Goal: Task Accomplishment & Management: Manage account settings

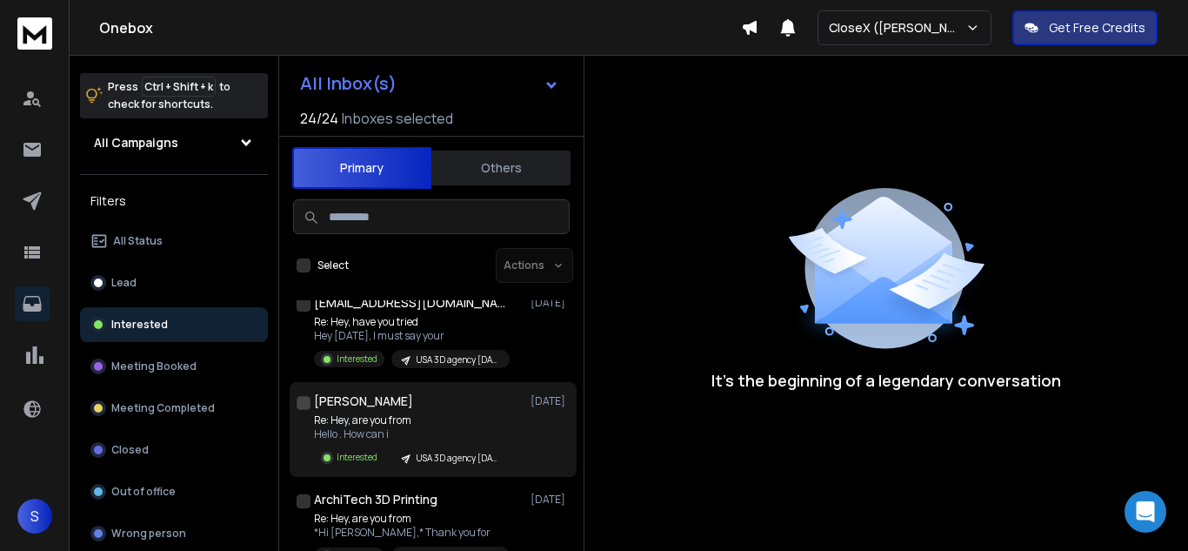
click at [398, 415] on p "Re: Hey, are you from" at bounding box center [412, 420] width 196 height 14
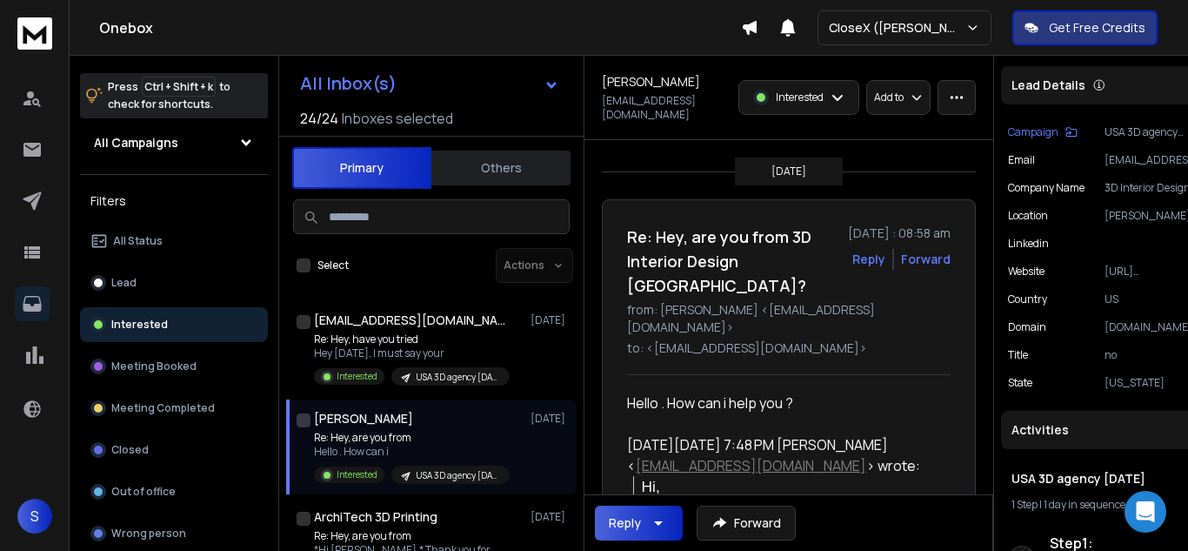
click at [1059, 125] on p "Campaign" at bounding box center [1033, 132] width 50 height 14
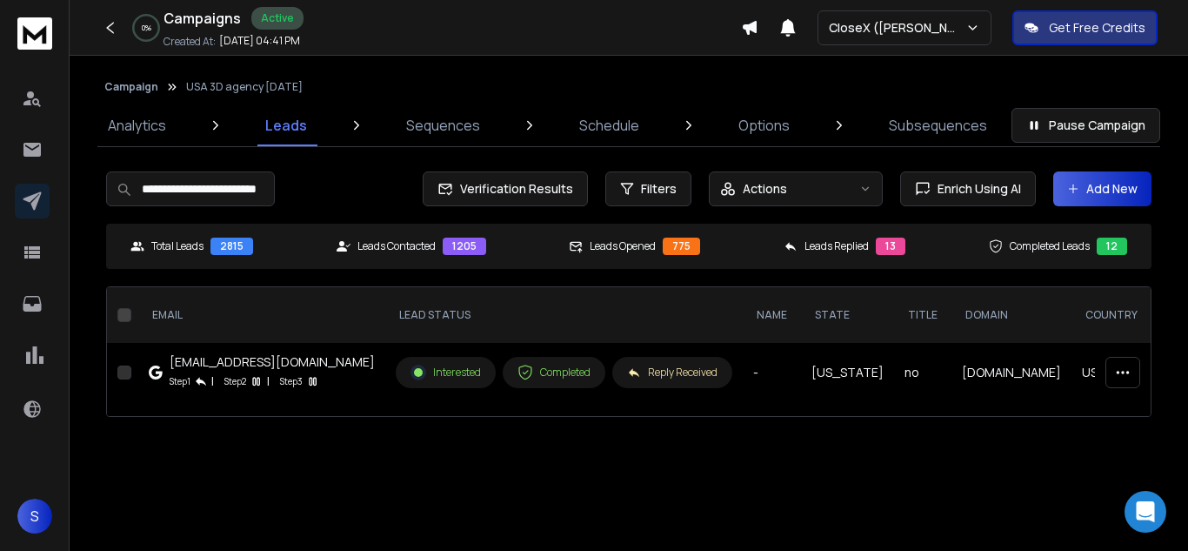
click at [773, 389] on td "-" at bounding box center [772, 372] width 58 height 59
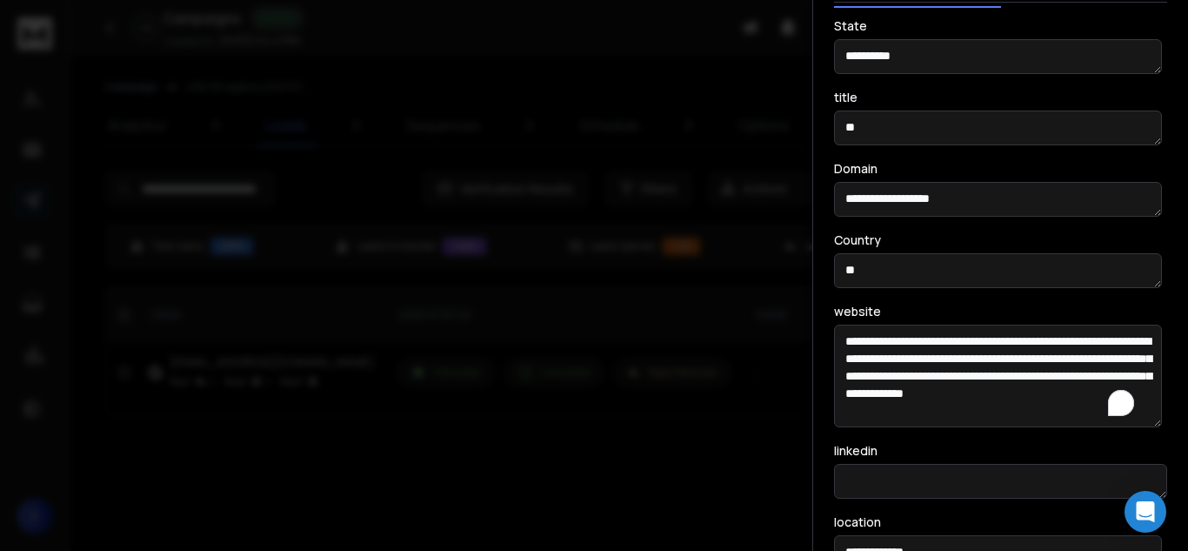
scroll to position [17, 0]
drag, startPoint x: 840, startPoint y: 343, endPoint x: 1087, endPoint y: 430, distance: 261.9
click at [1087, 430] on form "**********" at bounding box center [1000, 365] width 333 height 691
click at [700, 214] on div at bounding box center [594, 275] width 1188 height 551
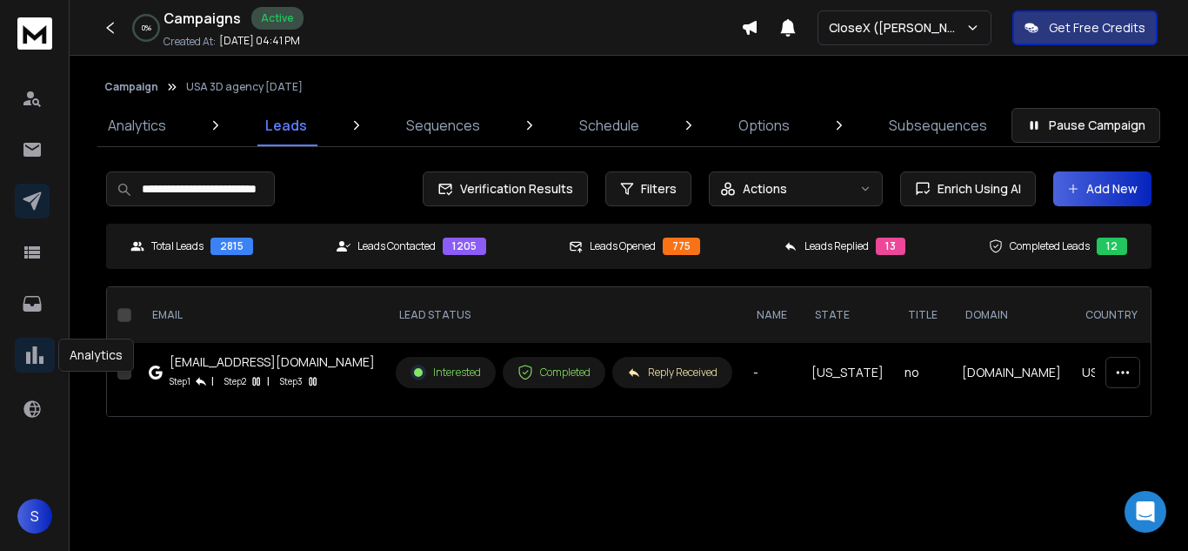
click at [39, 367] on icon at bounding box center [35, 355] width 26 height 26
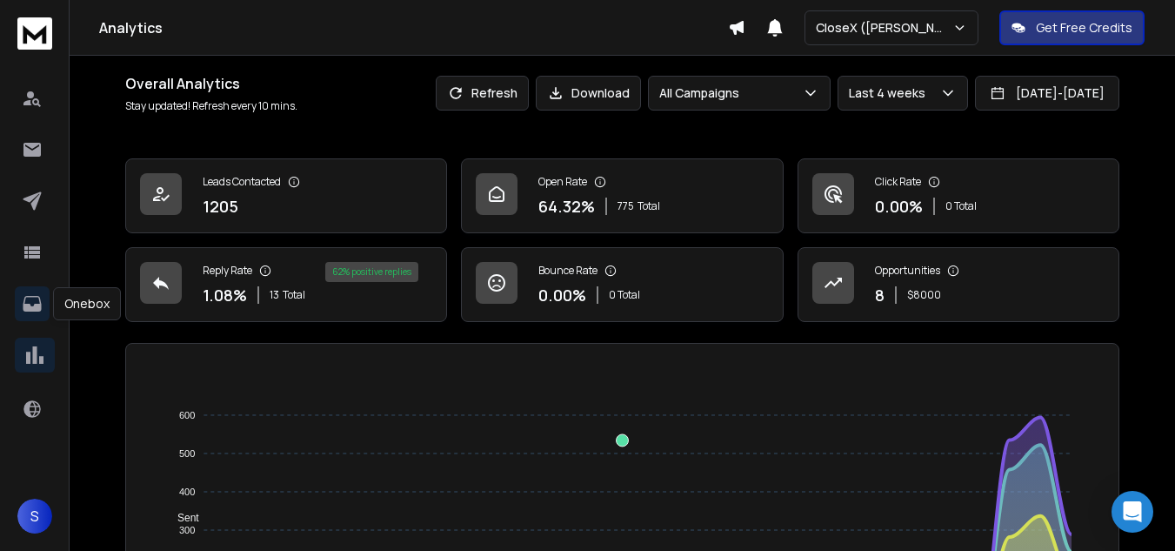
click at [36, 306] on icon at bounding box center [32, 304] width 18 height 16
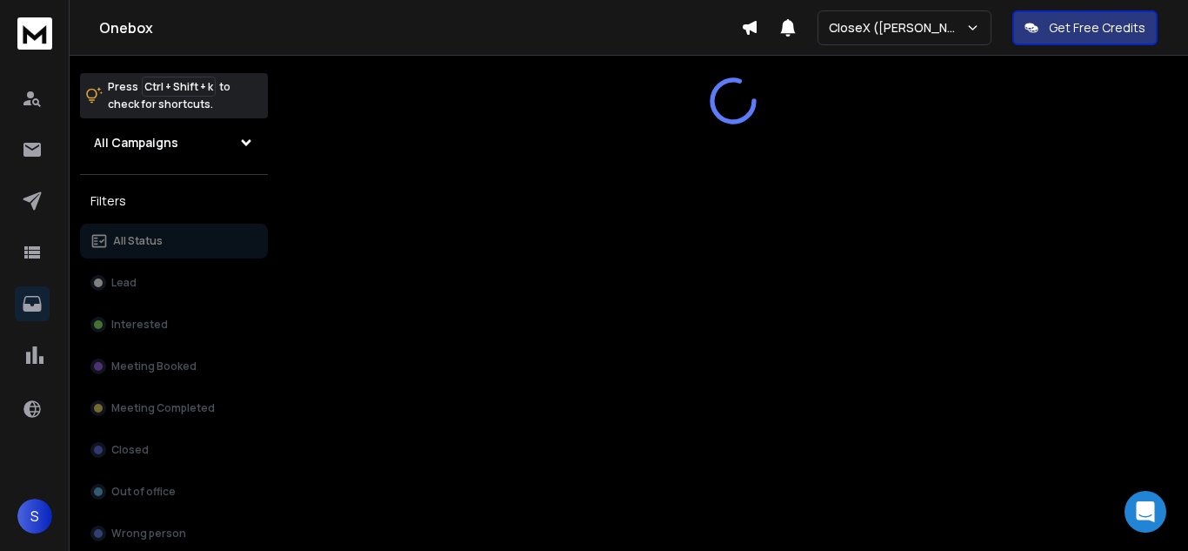
click at [138, 322] on div "All Status Lead Interested Meeting Booked Meeting Completed Closed Out of offic…" at bounding box center [174, 408] width 188 height 369
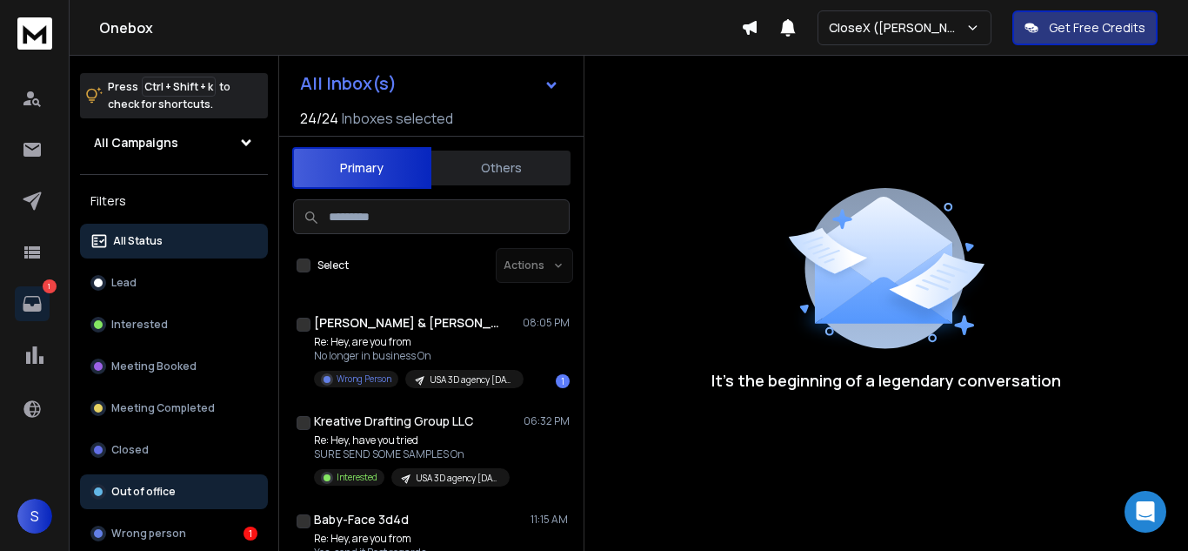
scroll to position [87, 0]
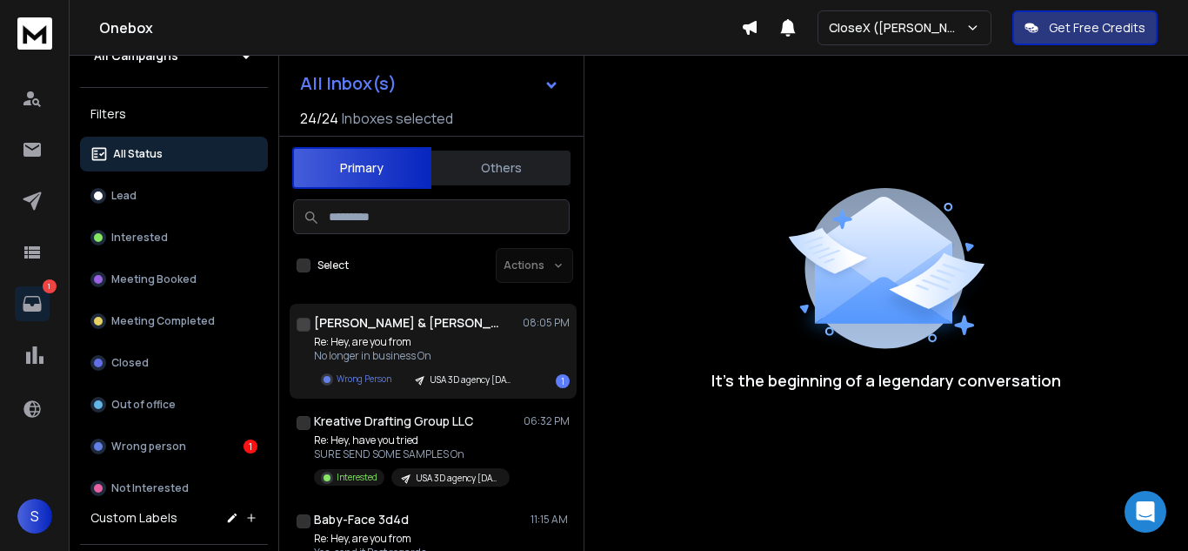
click at [504, 331] on div "[PERSON_NAME] & [PERSON_NAME] 08:05 PM Re: Hey, are you from No longer in busin…" at bounding box center [442, 351] width 256 height 74
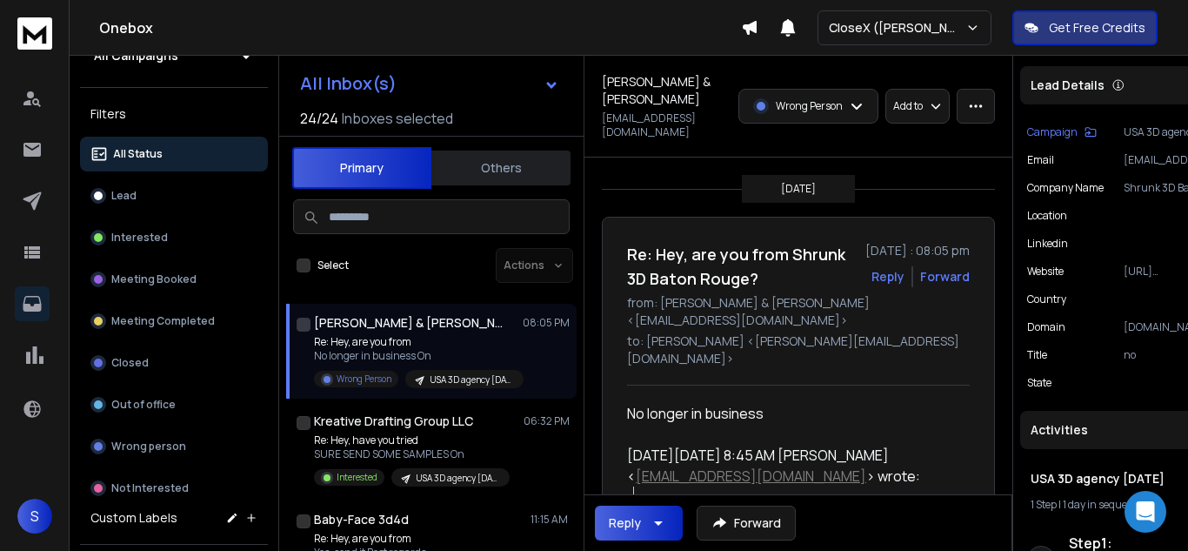
drag, startPoint x: 796, startPoint y: 350, endPoint x: 627, endPoint y: 350, distance: 168.7
click at [627, 403] on div "No longer in business" at bounding box center [791, 413] width 329 height 21
copy div "No longer in business"
click at [831, 403] on div "No longer in business" at bounding box center [791, 413] width 329 height 21
click at [1078, 126] on p "Campaign" at bounding box center [1052, 132] width 50 height 14
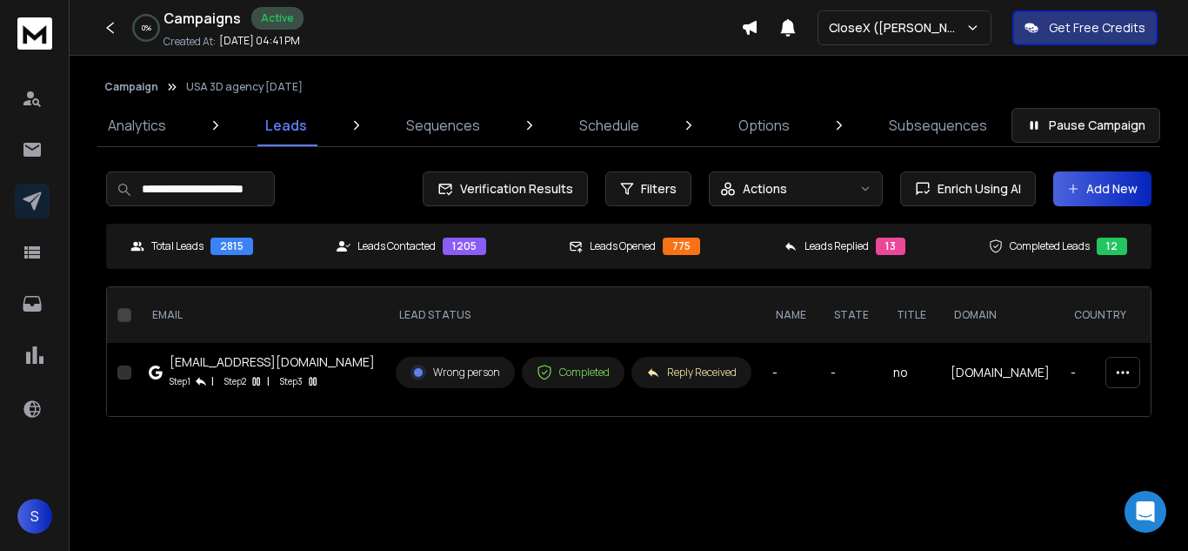
click at [762, 371] on td "-" at bounding box center [791, 372] width 58 height 59
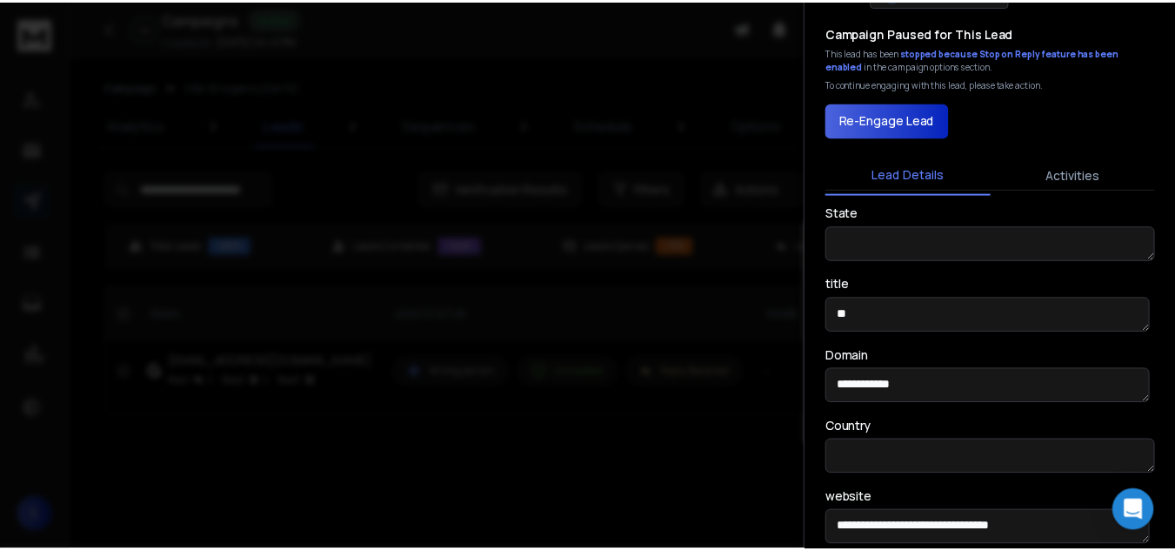
scroll to position [174, 0]
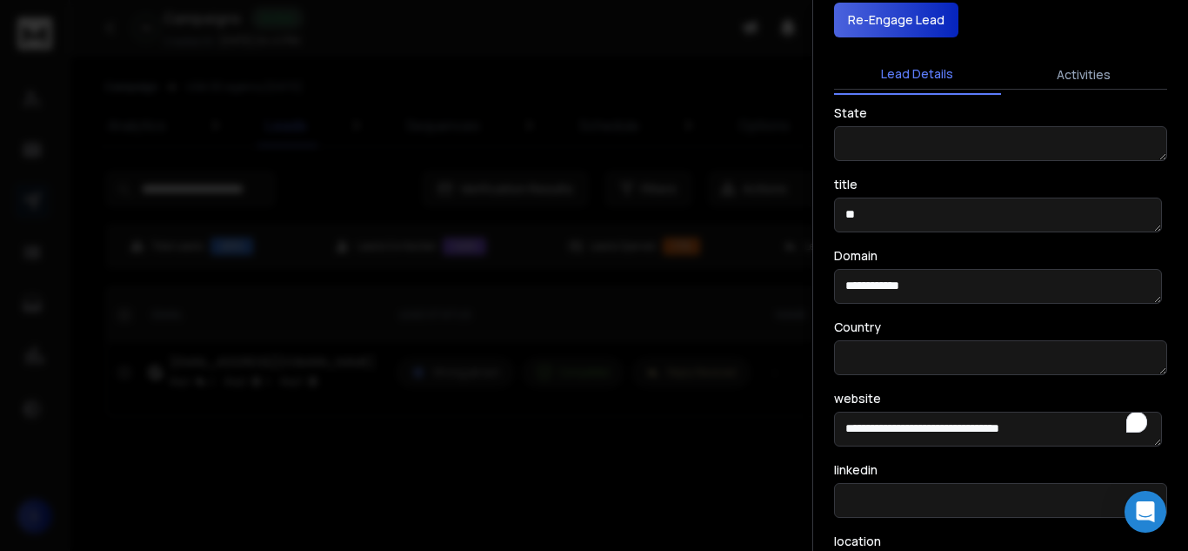
drag, startPoint x: 1099, startPoint y: 430, endPoint x: 812, endPoint y: 424, distance: 286.2
click at [812, 424] on div "**********" at bounding box center [1000, 275] width 376 height 551
click at [697, 263] on div at bounding box center [594, 275] width 1188 height 551
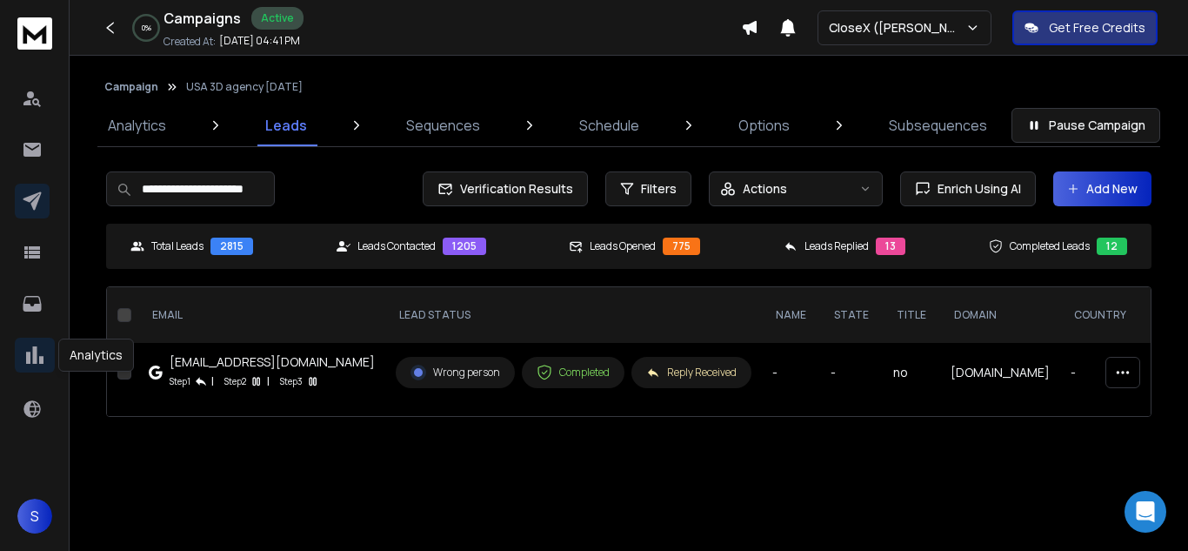
click at [40, 358] on icon at bounding box center [34, 354] width 17 height 17
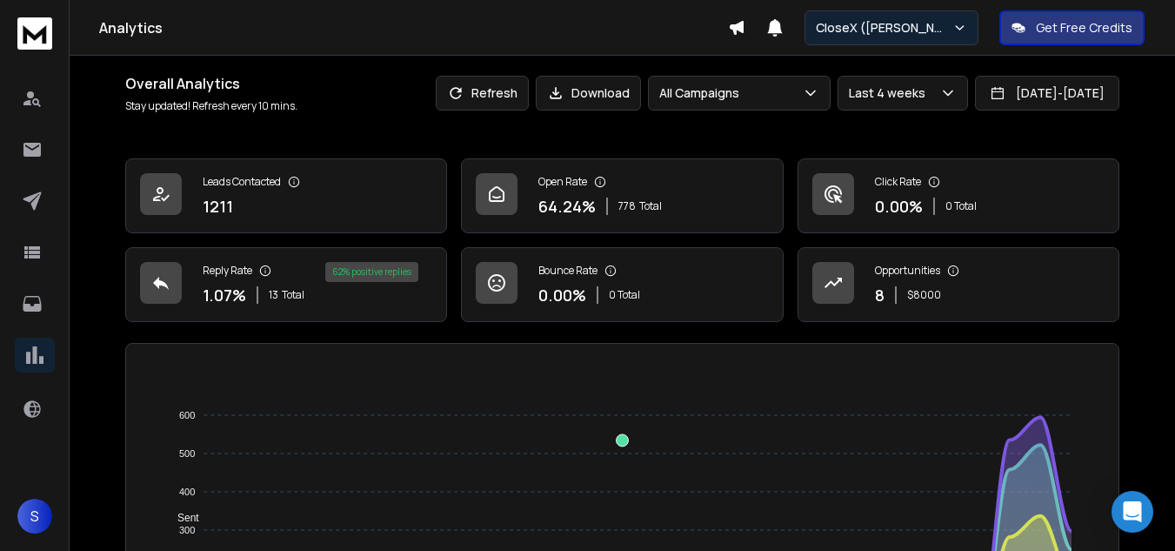
click at [932, 19] on div "CloseX ([PERSON_NAME])" at bounding box center [891, 27] width 151 height 17
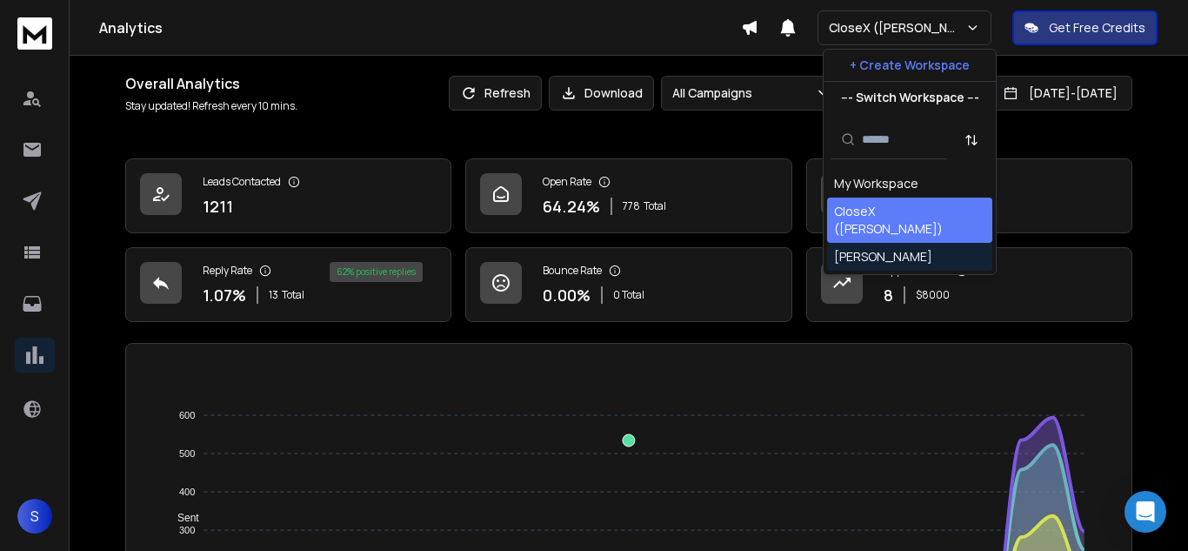
click at [867, 243] on div "[PERSON_NAME]" at bounding box center [909, 257] width 165 height 28
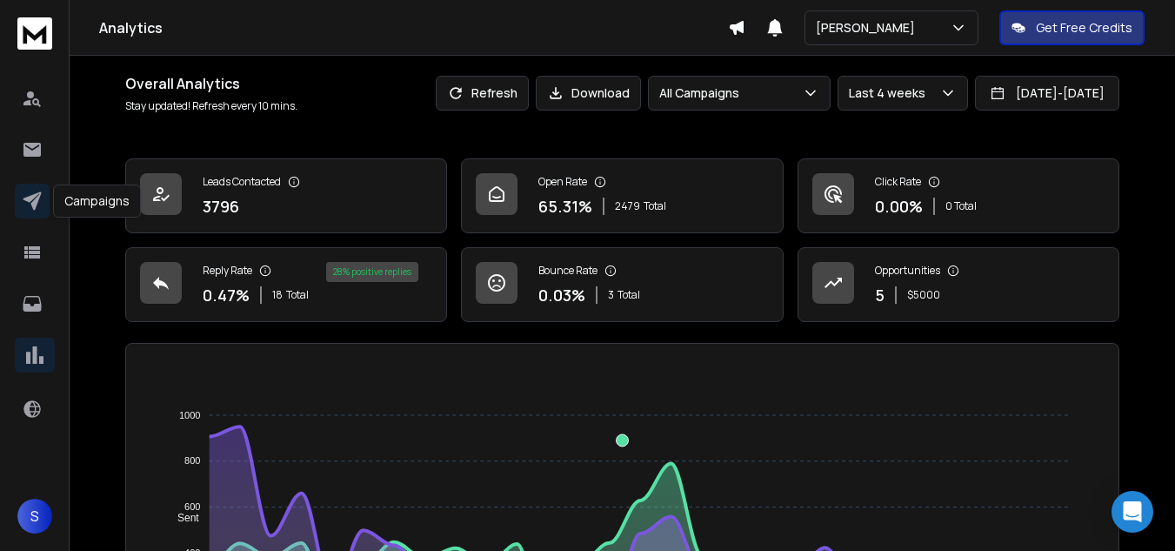
click at [38, 189] on link at bounding box center [32, 201] width 35 height 35
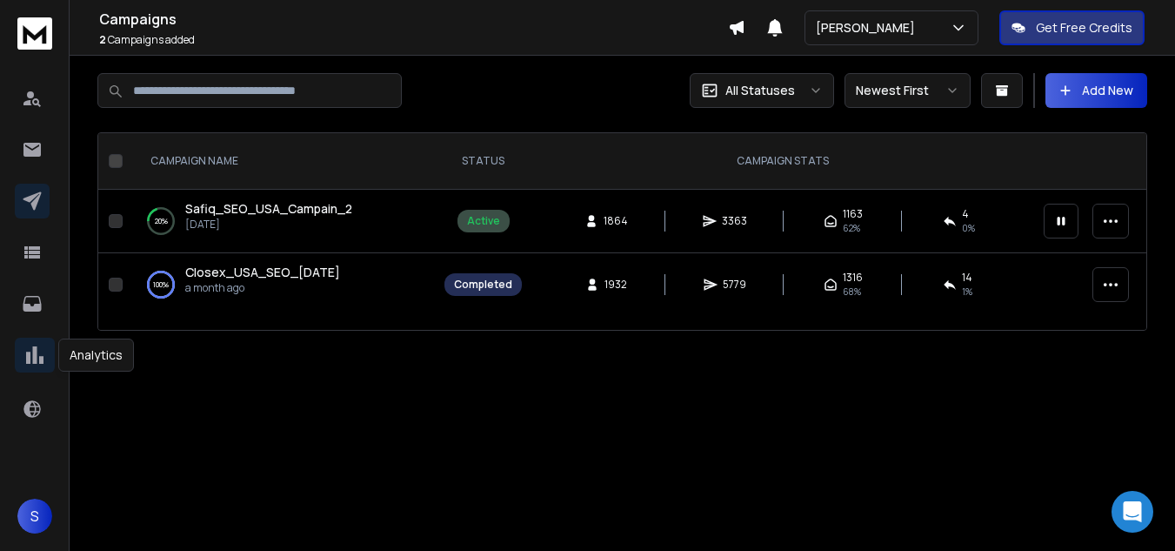
click at [20, 358] on link at bounding box center [35, 355] width 40 height 40
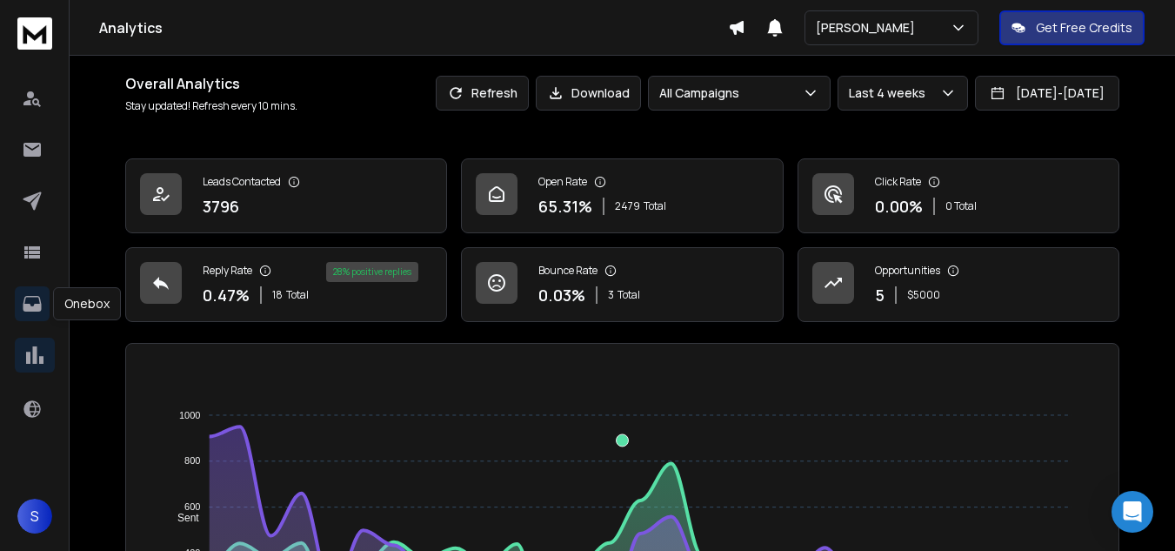
click at [34, 311] on icon at bounding box center [32, 303] width 21 height 21
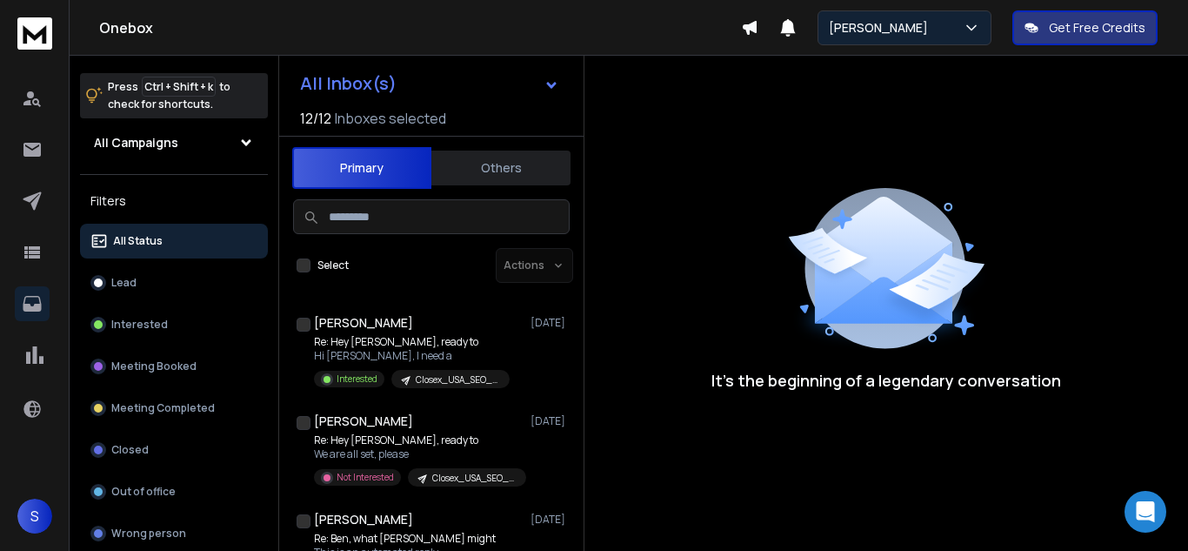
click at [854, 20] on p "[PERSON_NAME]" at bounding box center [882, 27] width 106 height 17
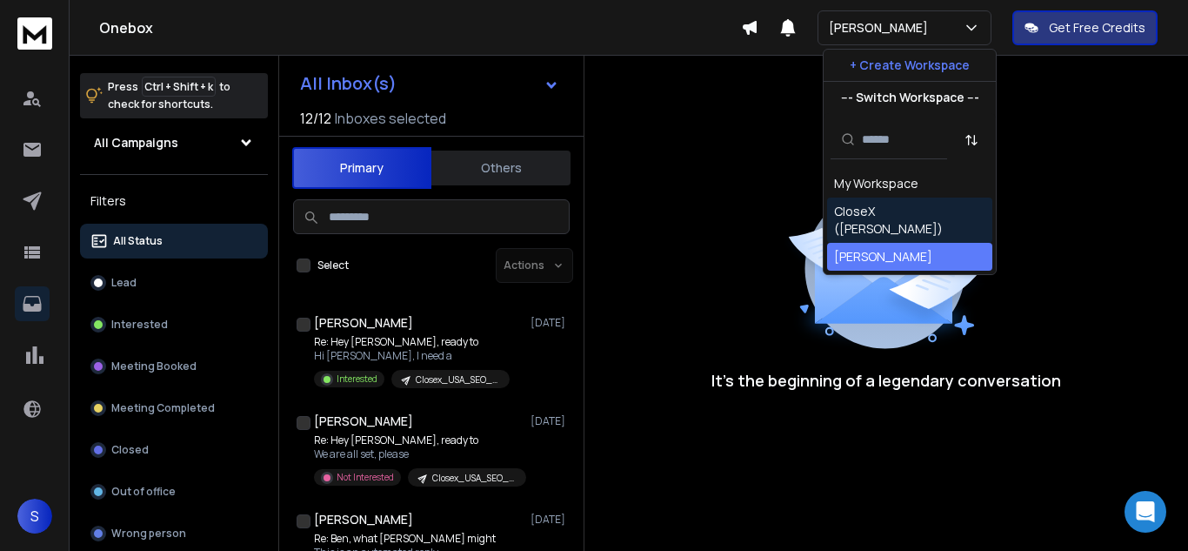
click at [862, 210] on div "CloseX ([PERSON_NAME])" at bounding box center [909, 220] width 151 height 35
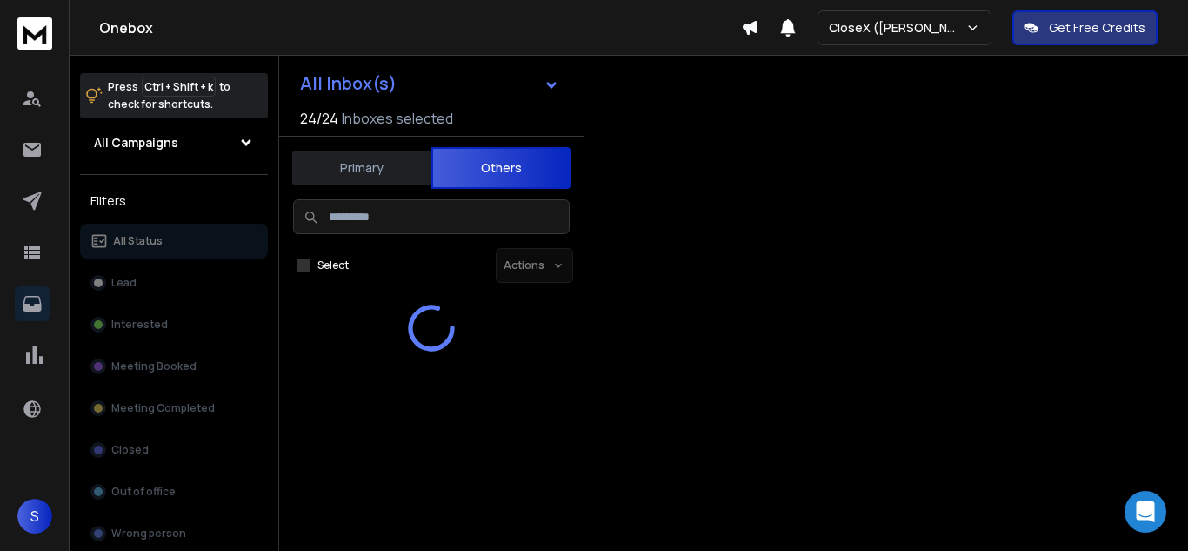
click at [490, 168] on button "Others" at bounding box center [500, 168] width 139 height 42
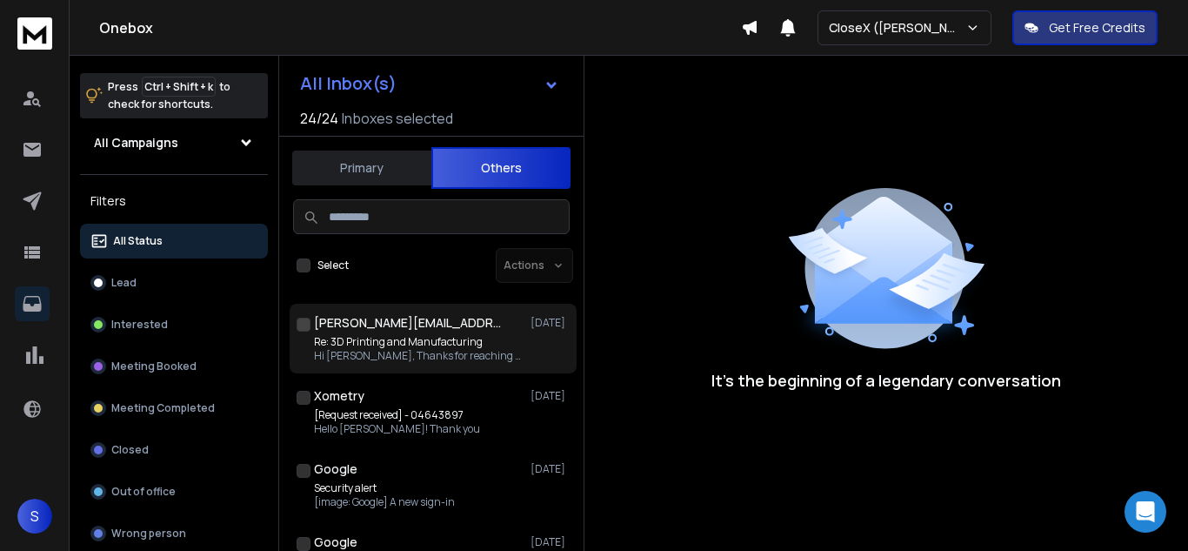
click at [436, 343] on p "Re: 3D Printing and Manufacturing" at bounding box center [418, 342] width 209 height 14
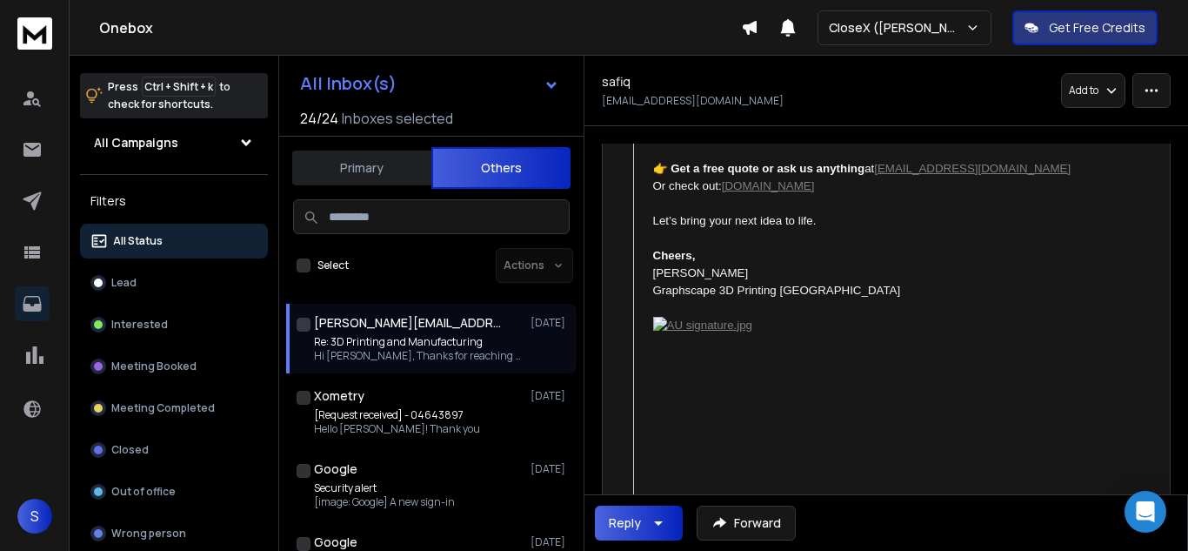
scroll to position [870, 0]
click at [702, 322] on img at bounding box center [827, 374] width 348 height 116
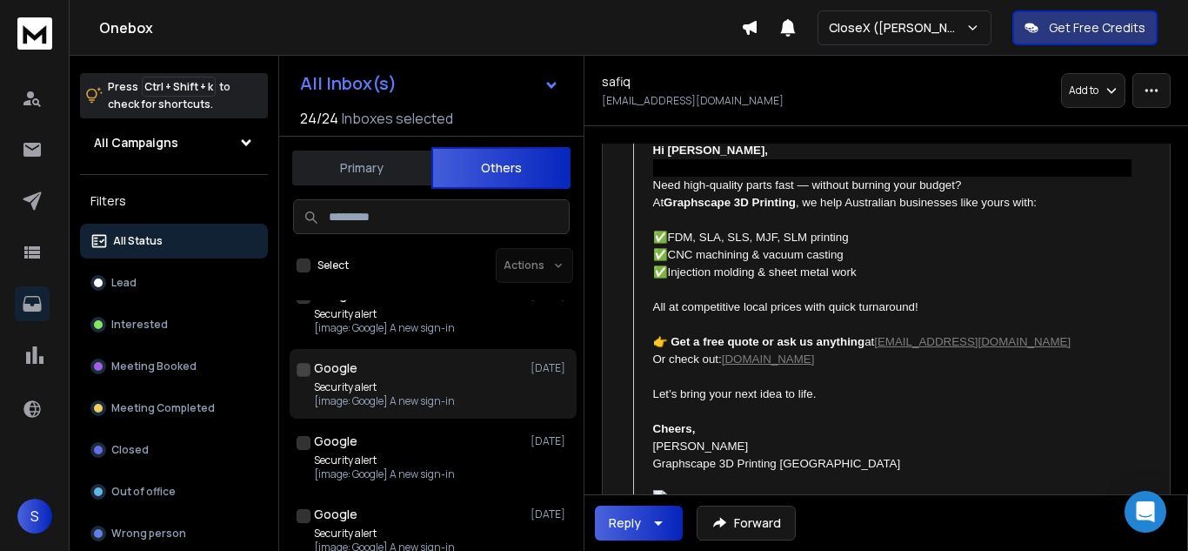
scroll to position [0, 0]
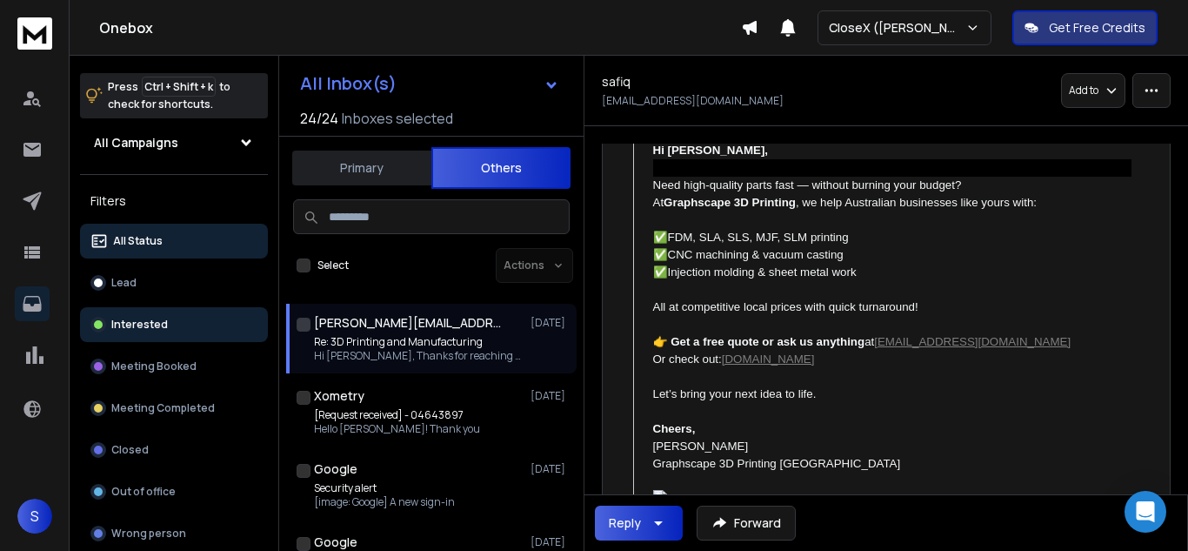
click at [153, 331] on p "Interested" at bounding box center [139, 324] width 57 height 14
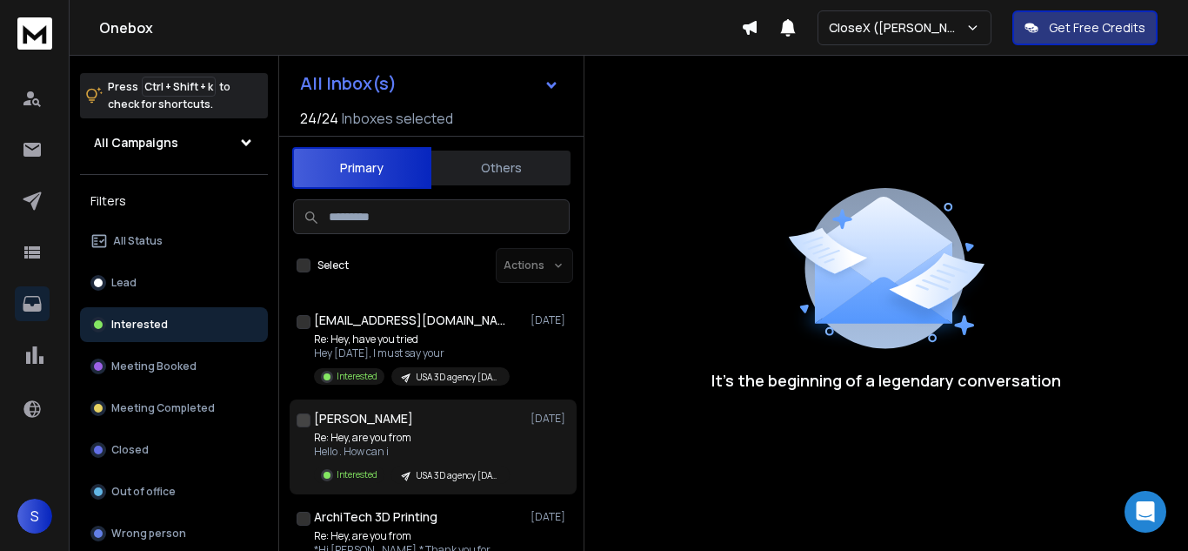
scroll to position [396, 0]
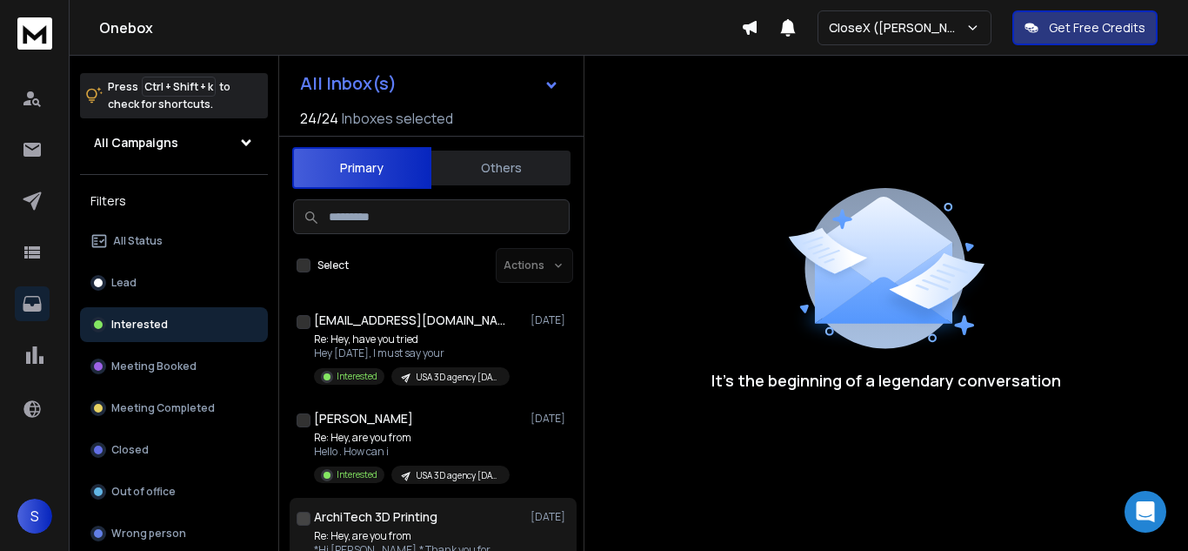
click at [416, 517] on h1 "ArchiTech 3D Printing" at bounding box center [376, 516] width 124 height 17
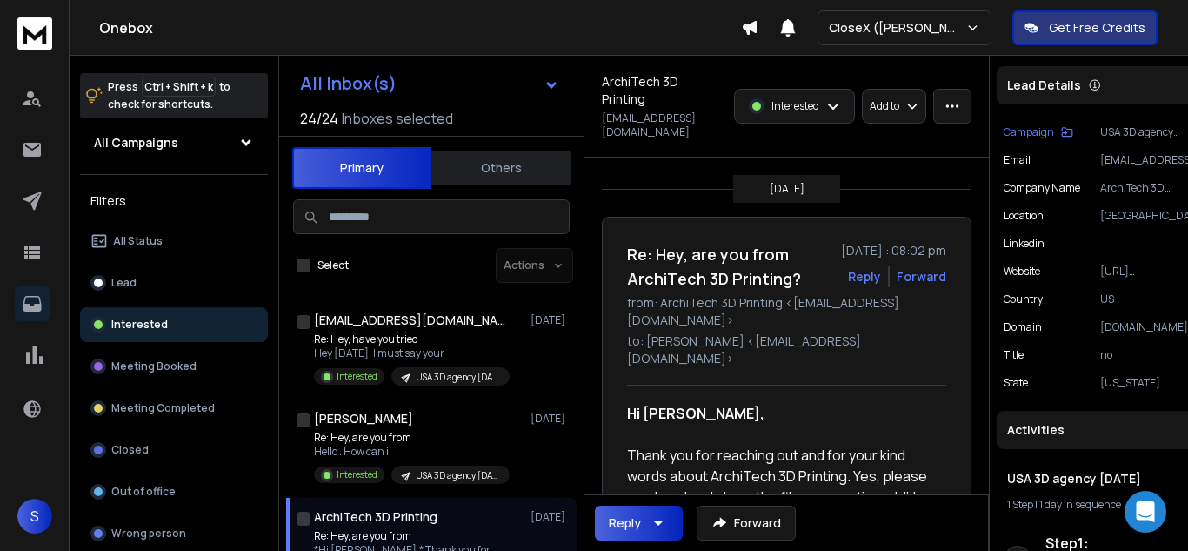
scroll to position [87, 0]
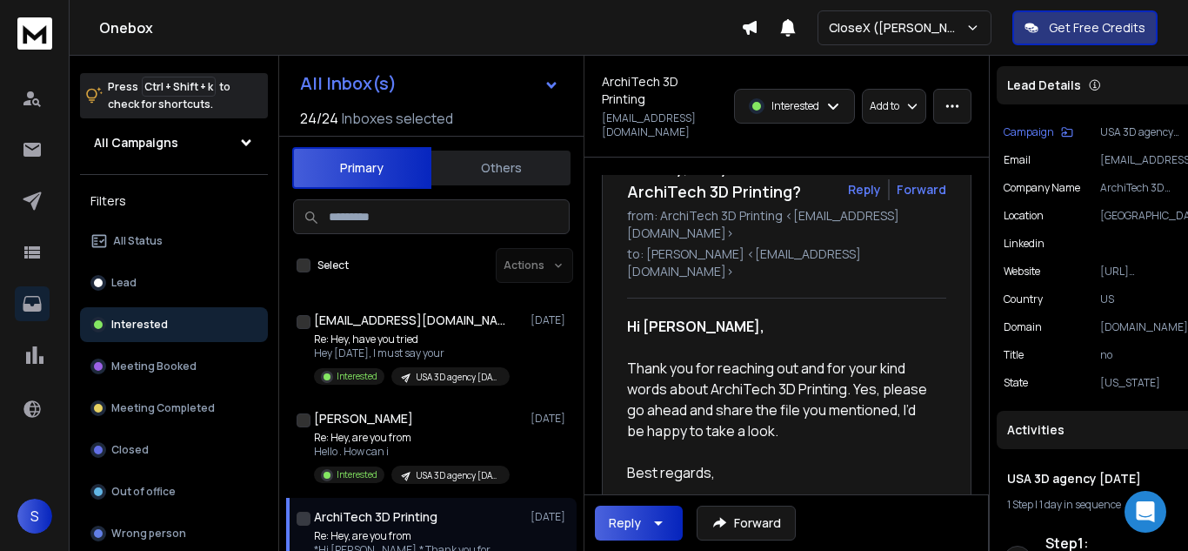
click at [1054, 129] on p "Campaign" at bounding box center [1029, 132] width 50 height 14
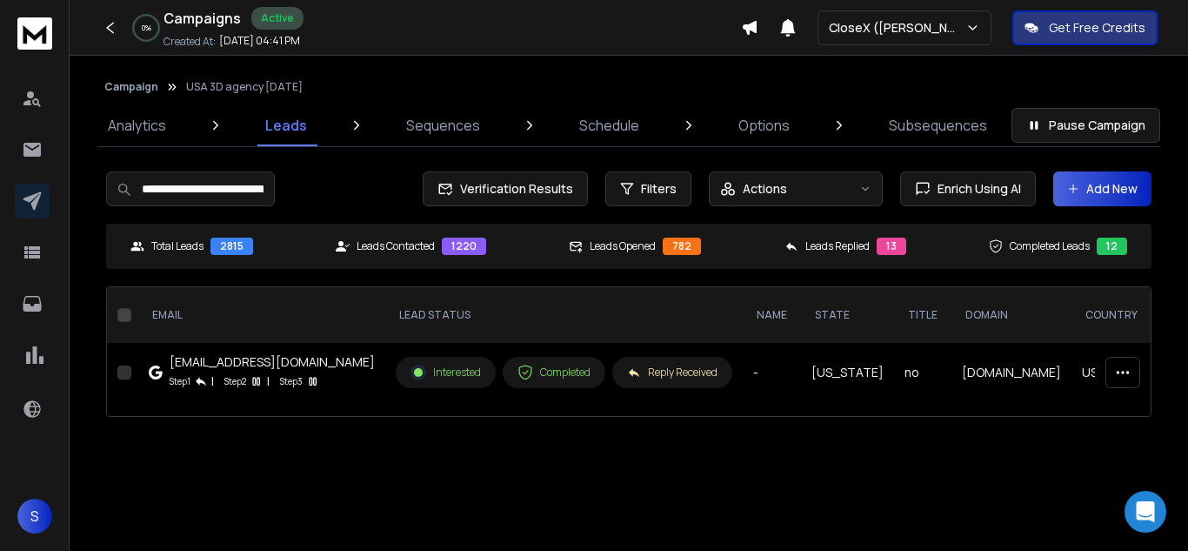
click at [758, 371] on td "-" at bounding box center [772, 372] width 58 height 59
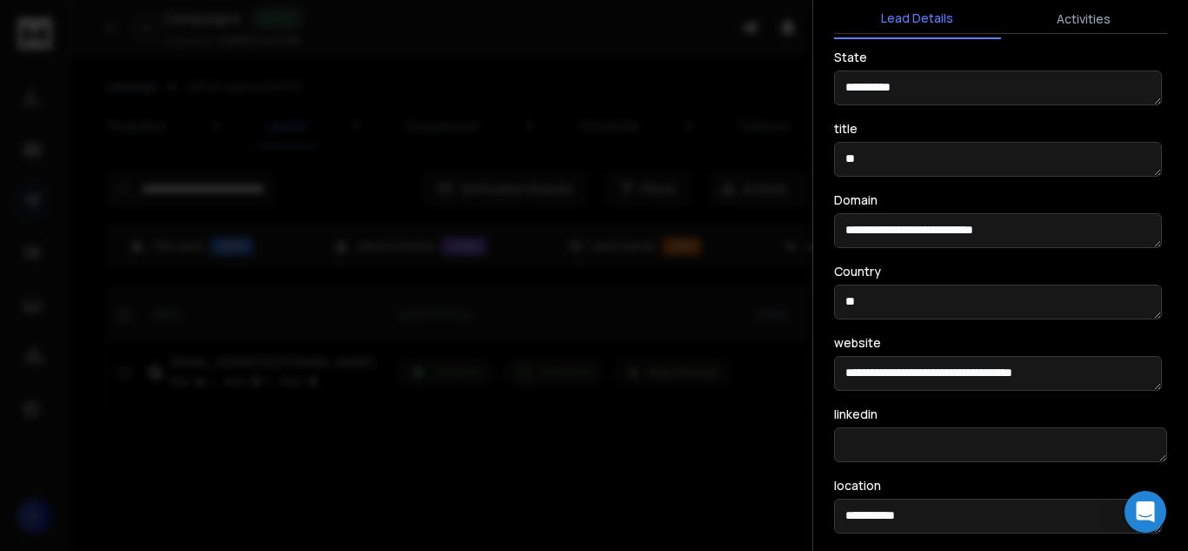
scroll to position [261, 0]
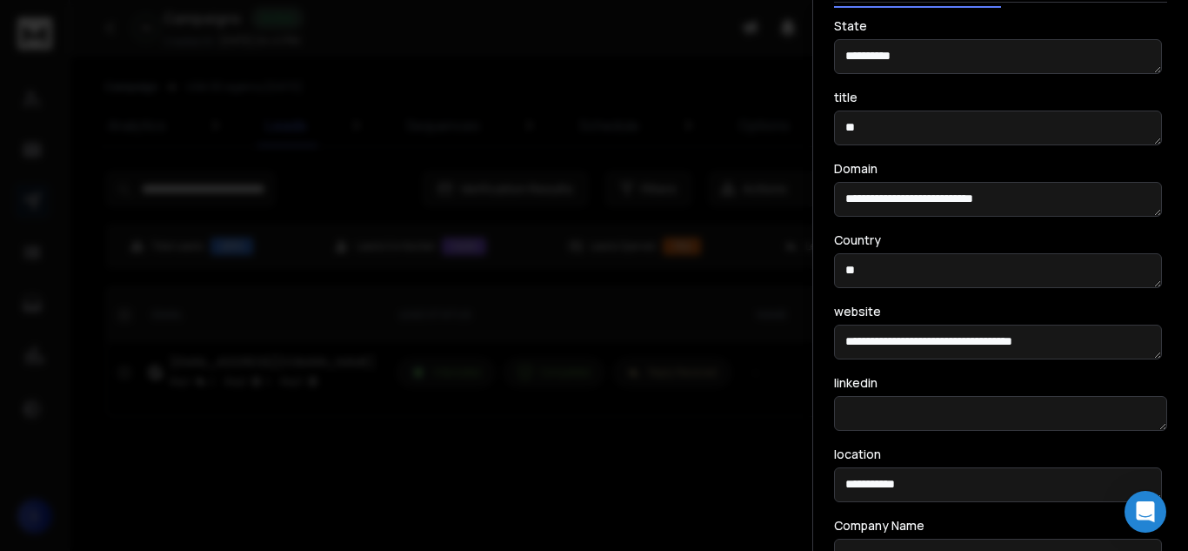
drag, startPoint x: 1105, startPoint y: 347, endPoint x: 1118, endPoint y: 346, distance: 13.1
click at [1110, 347] on textarea "**********" at bounding box center [998, 341] width 328 height 35
drag, startPoint x: 1122, startPoint y: 337, endPoint x: 1096, endPoint y: 341, distance: 26.3
click at [1121, 337] on textarea "**********" at bounding box center [998, 341] width 328 height 35
drag, startPoint x: 1089, startPoint y: 342, endPoint x: 738, endPoint y: 342, distance: 350.5
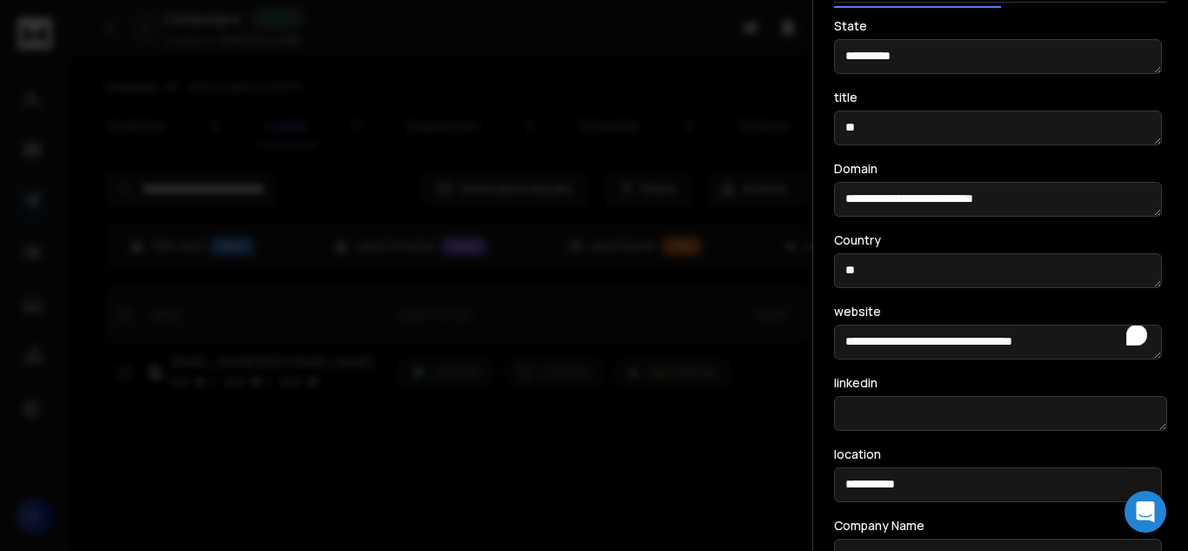
click at [738, 342] on body "**********" at bounding box center [594, 275] width 1188 height 551
click at [687, 387] on div at bounding box center [594, 275] width 1188 height 551
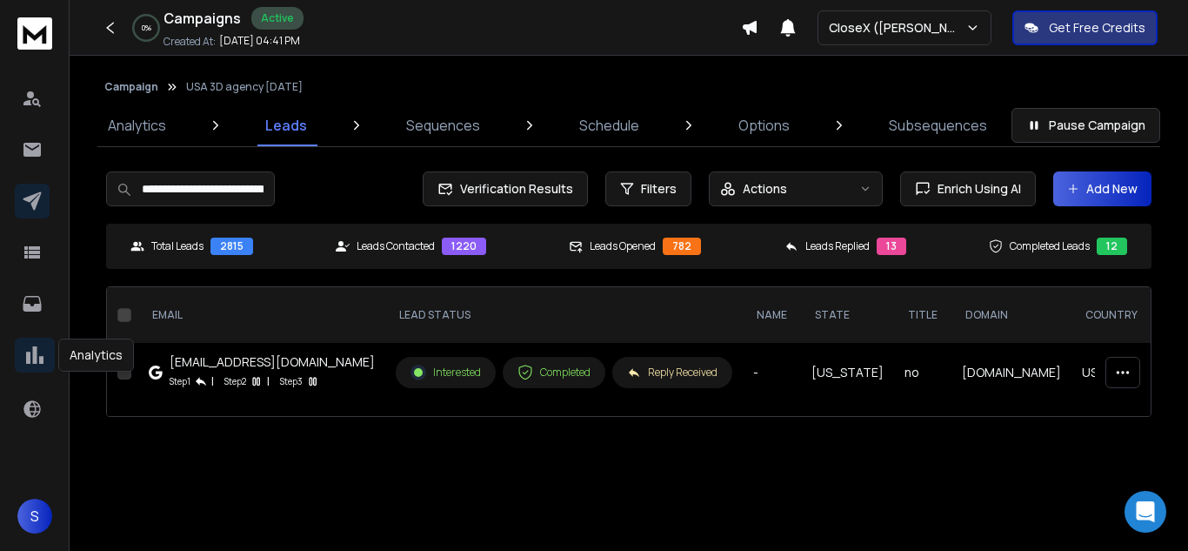
click at [35, 357] on icon at bounding box center [34, 354] width 17 height 17
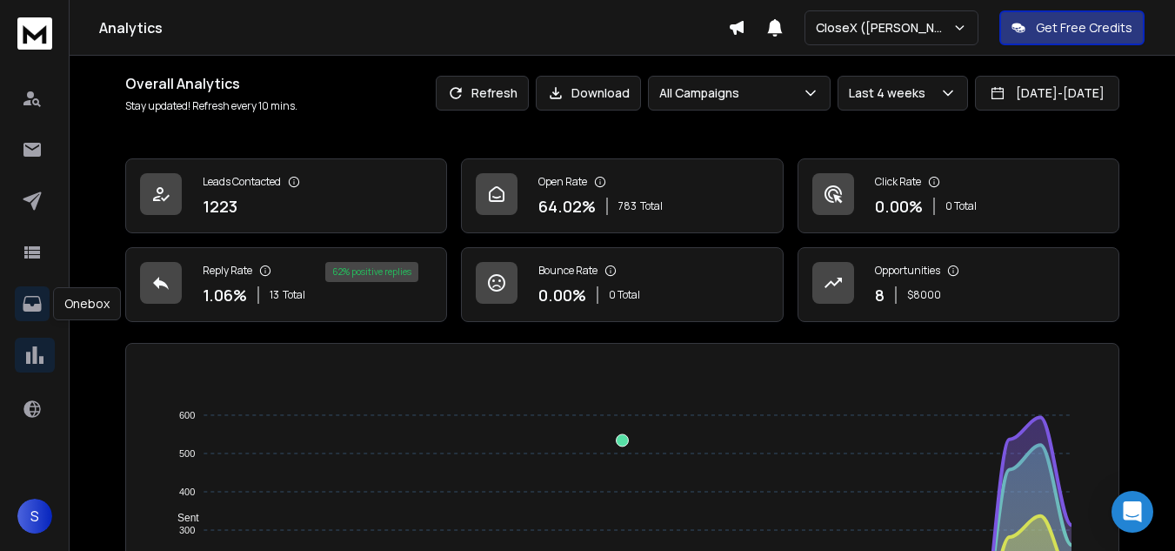
click at [42, 307] on icon at bounding box center [32, 303] width 21 height 21
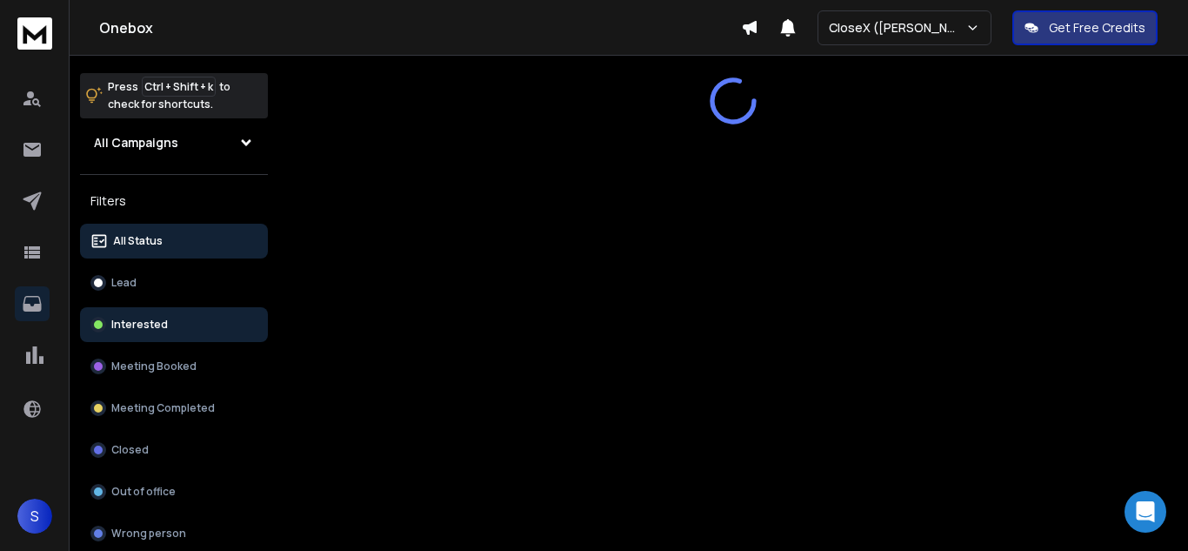
click at [136, 317] on div "All Status Lead Interested Meeting Booked Meeting Completed Closed Out of offic…" at bounding box center [174, 408] width 188 height 369
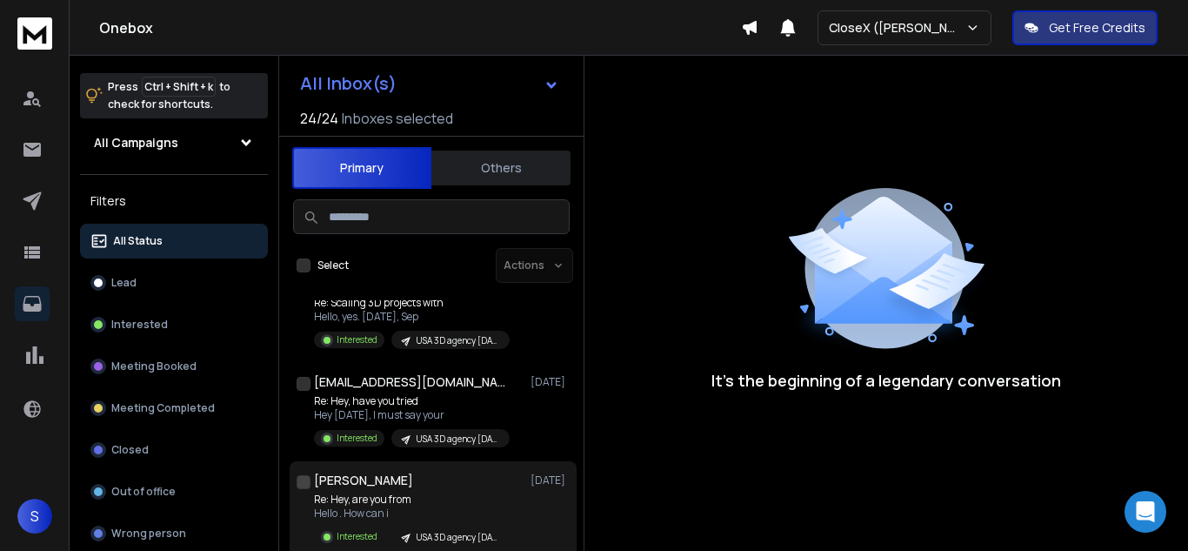
scroll to position [511, 0]
